Goal: Task Accomplishment & Management: Manage account settings

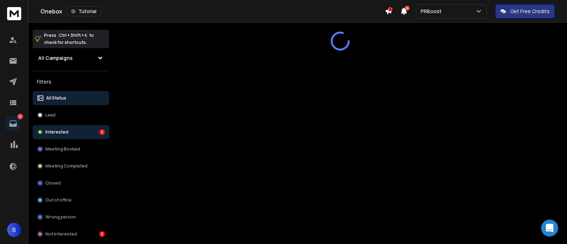
click at [75, 132] on button "Interested 5" at bounding box center [71, 132] width 77 height 14
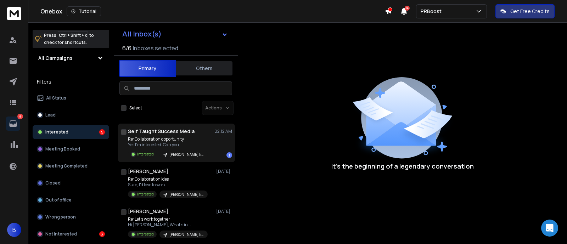
click at [186, 141] on p "Re: Collaboration opportunity" at bounding box center [168, 139] width 80 height 6
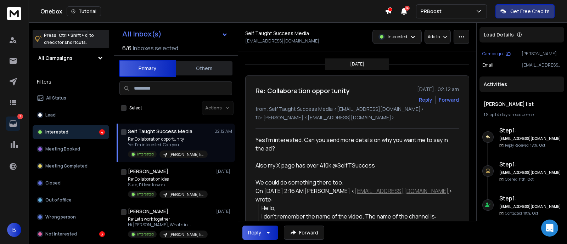
click at [464, 39] on button "button" at bounding box center [461, 37] width 16 height 14
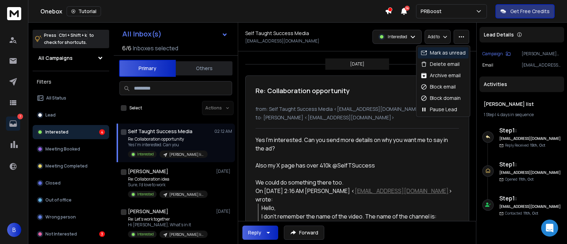
click at [449, 50] on div "Mark as unread" at bounding box center [442, 52] width 45 height 7
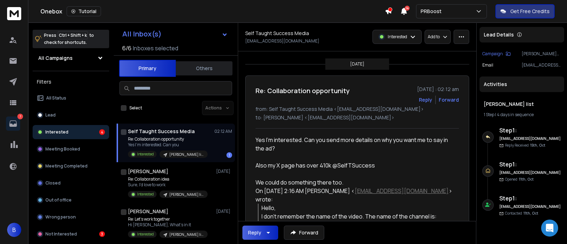
drag, startPoint x: 333, startPoint y: 108, endPoint x: 419, endPoint y: 107, distance: 86.4
click at [419, 107] on p "from: Self Taught Success Media <[EMAIL_ADDRESS][DOMAIN_NAME]>" at bounding box center [356, 109] width 203 height 7
copy p "[EMAIL_ADDRESS][DOMAIN_NAME]"
click at [90, 237] on button "Not Interested 3" at bounding box center [71, 234] width 77 height 14
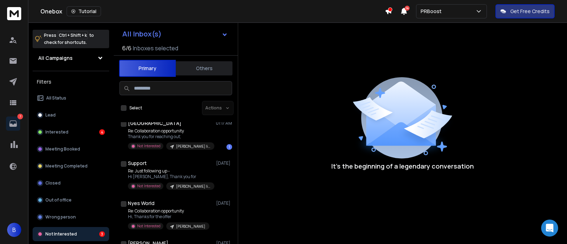
scroll to position [88, 0]
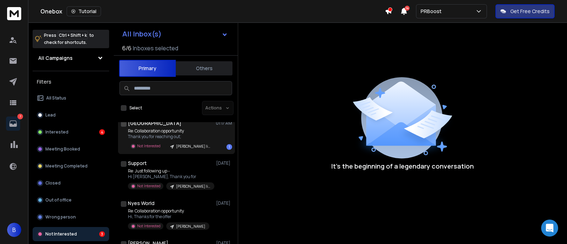
click at [199, 134] on p "Thank you for reaching out;" at bounding box center [170, 137] width 85 height 6
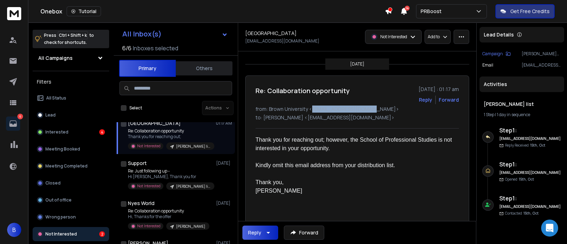
drag, startPoint x: 310, startPoint y: 109, endPoint x: 369, endPoint y: 107, distance: 58.8
click at [369, 107] on p "from: Brown University <[EMAIL_ADDRESS][DOMAIN_NAME]>" at bounding box center [356, 109] width 203 height 7
copy p "[EMAIL_ADDRESS][DOMAIN_NAME]"
click at [412, 38] on icon at bounding box center [413, 37] width 4 height 2
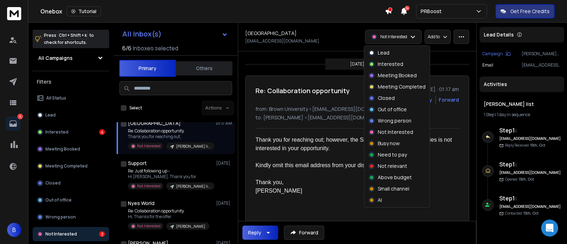
click at [250, 179] on div "Re: Collaboration opportunity [DATE] : 01:17 am Reply Forward from: [GEOGRAPHIC…" at bounding box center [357, 240] width 224 height 331
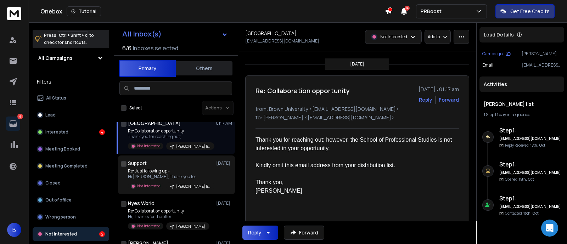
scroll to position [0, 0]
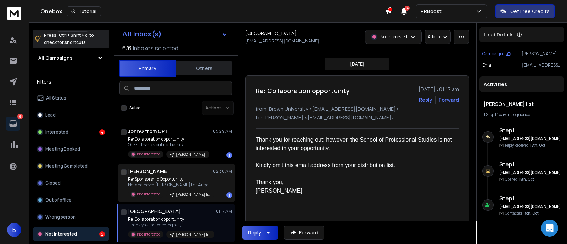
click at [188, 180] on p "Re: Sponsorship Opportunity" at bounding box center [170, 179] width 85 height 6
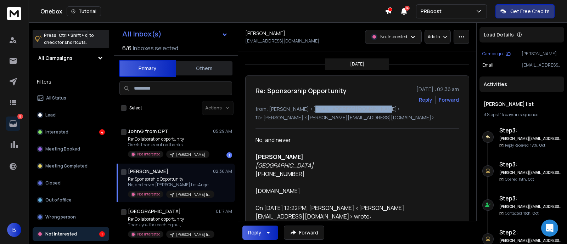
drag, startPoint x: 305, startPoint y: 111, endPoint x: 369, endPoint y: 111, distance: 64.1
click at [369, 111] on p "from: [PERSON_NAME] <[EMAIL_ADDRESS][DOMAIN_NAME]>" at bounding box center [356, 109] width 203 height 7
copy p "[EMAIL_ADDRESS][DOMAIN_NAME]"
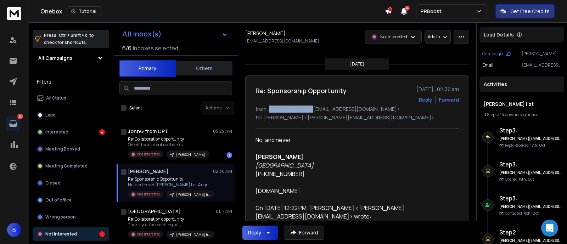
drag, startPoint x: 270, startPoint y: 111, endPoint x: 302, endPoint y: 108, distance: 31.7
click at [302, 108] on p "from: [PERSON_NAME] <[EMAIL_ADDRESS][DOMAIN_NAME]>" at bounding box center [356, 109] width 203 height 7
copy p "[PERSON_NAME]"
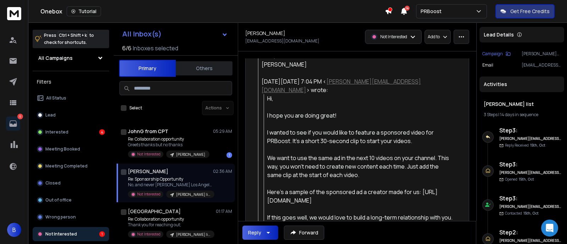
scroll to position [508, 0]
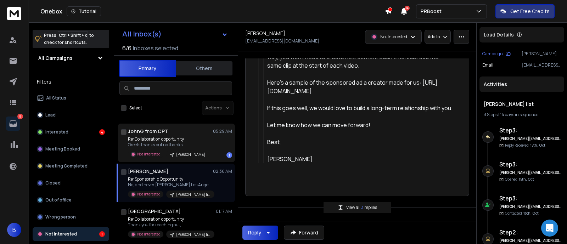
click at [182, 143] on p "Greets thanks but no thanks" at bounding box center [168, 145] width 81 height 6
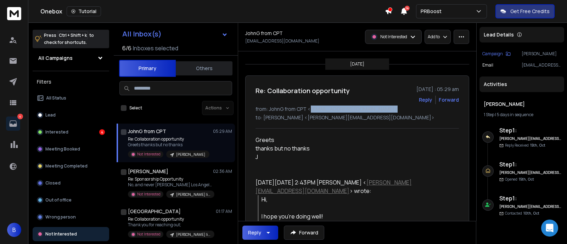
drag, startPoint x: 310, startPoint y: 111, endPoint x: 383, endPoint y: 111, distance: 73.0
click at [383, 111] on p "from: JohnG from CPT <[EMAIL_ADDRESS][DOMAIN_NAME]>" at bounding box center [356, 109] width 203 height 7
copy p "[EMAIL_ADDRESS][DOMAIN_NAME]"
drag, startPoint x: 266, startPoint y: 157, endPoint x: 252, endPoint y: 155, distance: 14.2
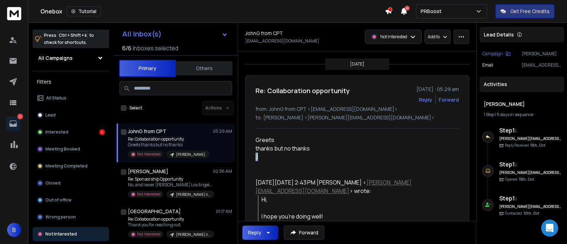
copy div "J"
drag, startPoint x: 56, startPoint y: 130, endPoint x: 82, endPoint y: 132, distance: 26.3
click at [57, 130] on p "Interested" at bounding box center [56, 132] width 23 height 6
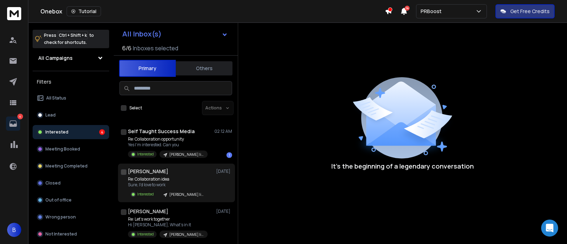
drag, startPoint x: 202, startPoint y: 177, endPoint x: 180, endPoint y: 196, distance: 29.1
click at [180, 196] on p "[PERSON_NAME] list" at bounding box center [186, 194] width 34 height 5
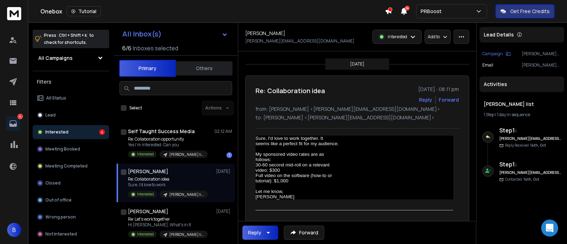
click at [458, 36] on icon "button" at bounding box center [461, 37] width 6 height 6
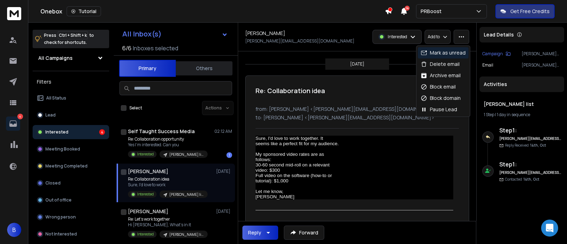
click at [453, 50] on div "Mark as unread" at bounding box center [442, 52] width 45 height 7
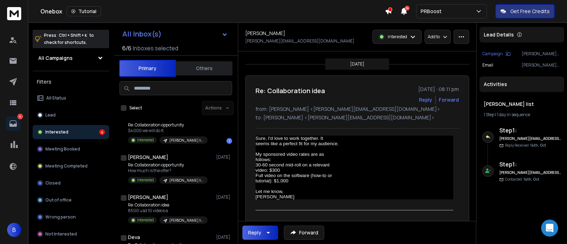
scroll to position [177, 0]
